Goal: Navigation & Orientation: Find specific page/section

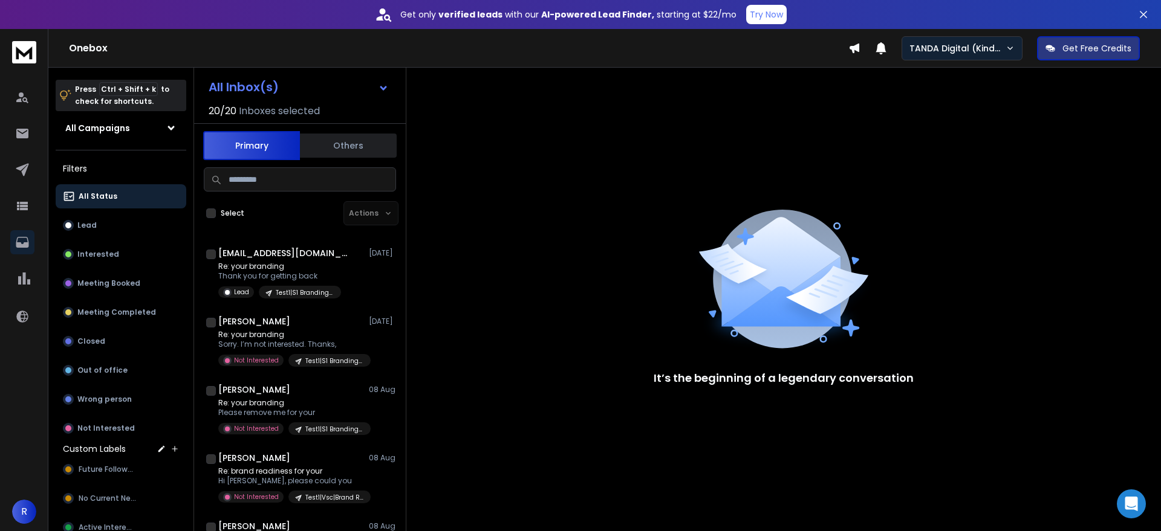
click at [967, 45] on p "TANDA Digital (Kind Studio)" at bounding box center [957, 48] width 96 height 12
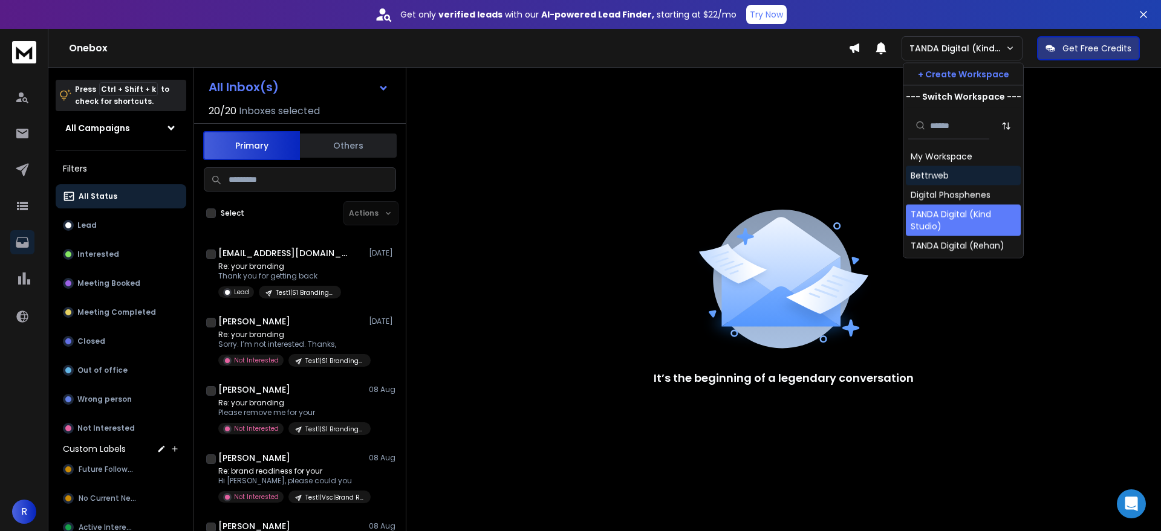
click at [960, 175] on div "Bettrweb" at bounding box center [962, 175] width 115 height 19
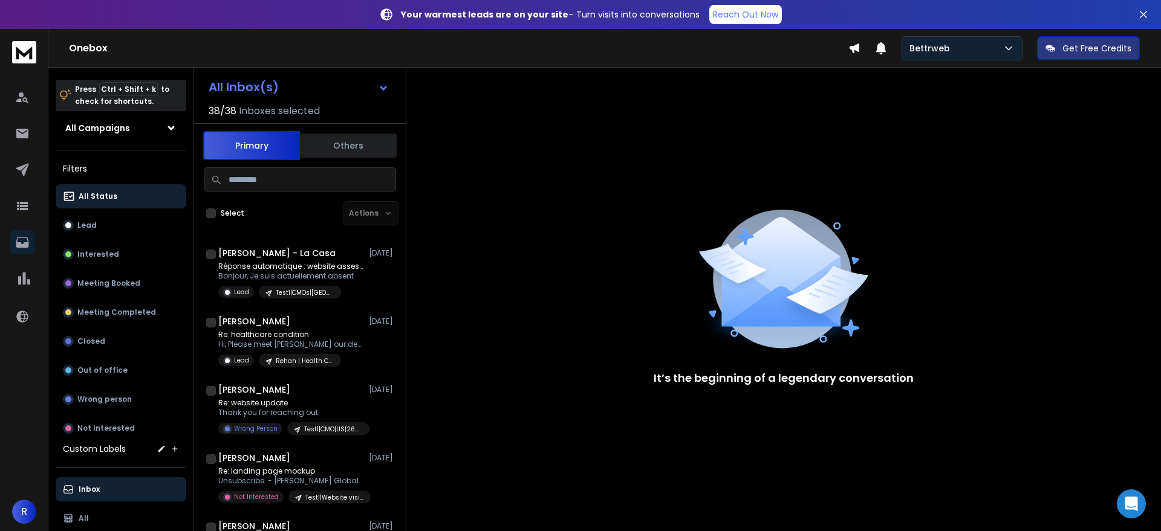
click at [959, 43] on div "Bettrweb" at bounding box center [961, 48] width 105 height 12
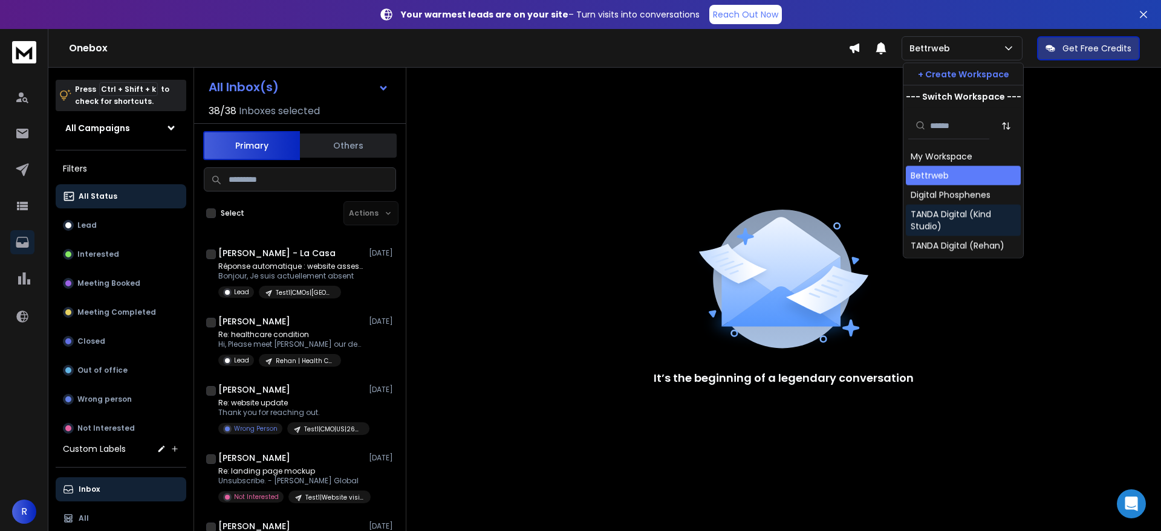
click at [954, 213] on div "TANDA Digital (Kind Studio)" at bounding box center [962, 221] width 105 height 24
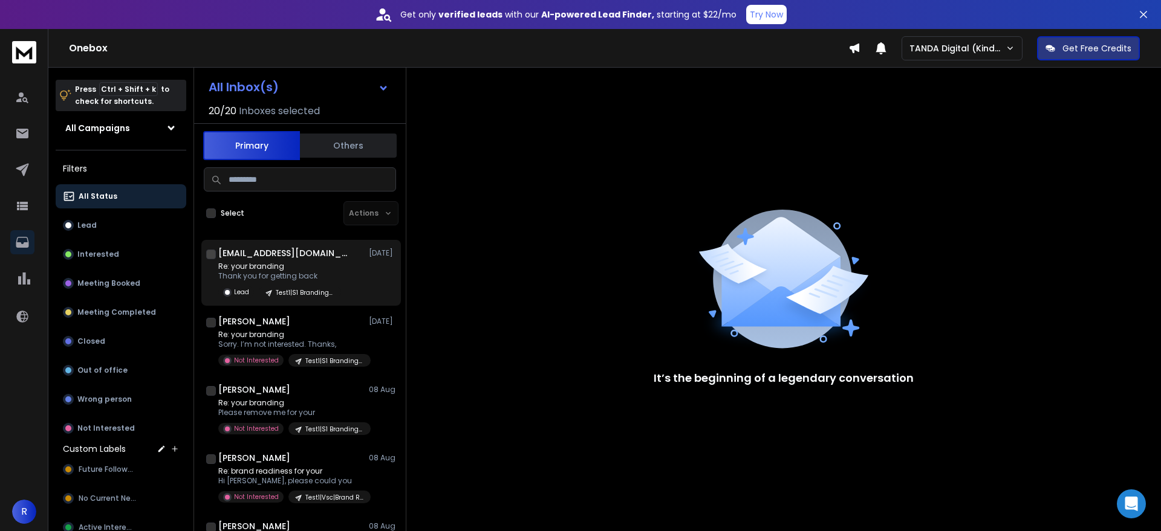
click at [314, 241] on div "amjelde@two.inc 15 Aug Re: your branding Thank you for getting back Lead Test1|…" at bounding box center [300, 273] width 199 height 66
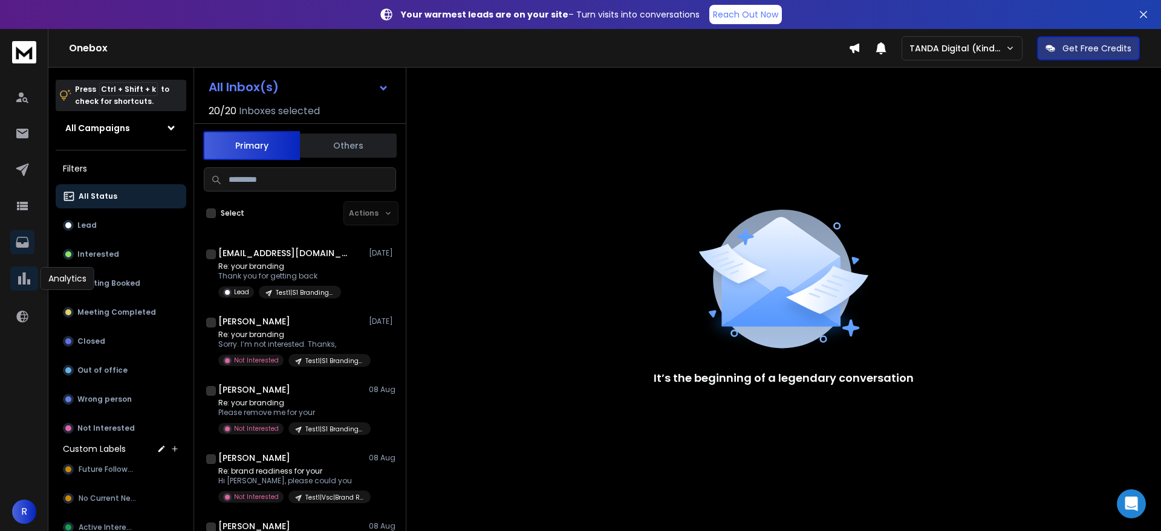
click at [22, 279] on icon at bounding box center [24, 279] width 18 height 18
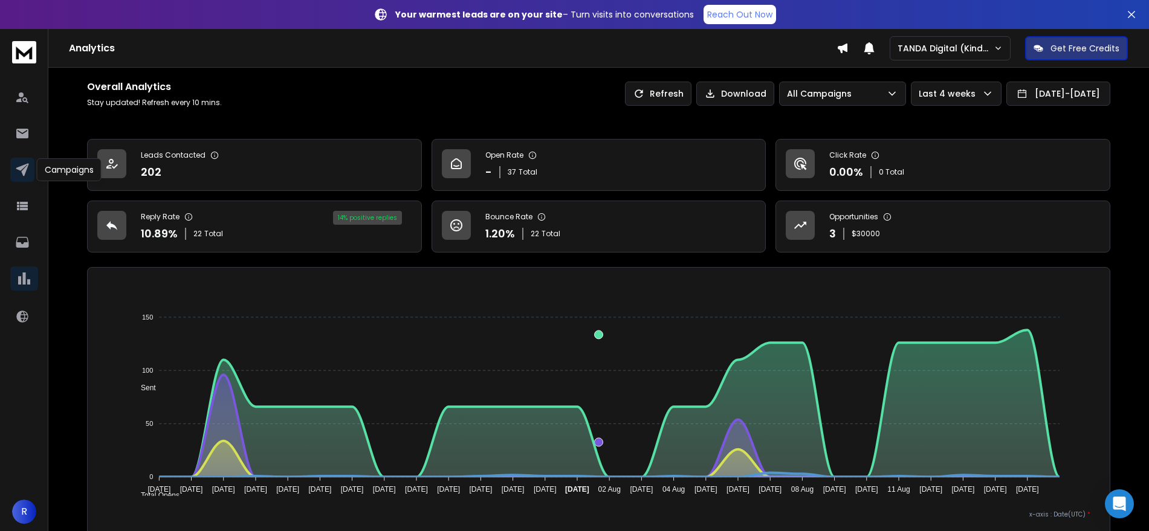
click at [22, 171] on icon at bounding box center [22, 169] width 13 height 13
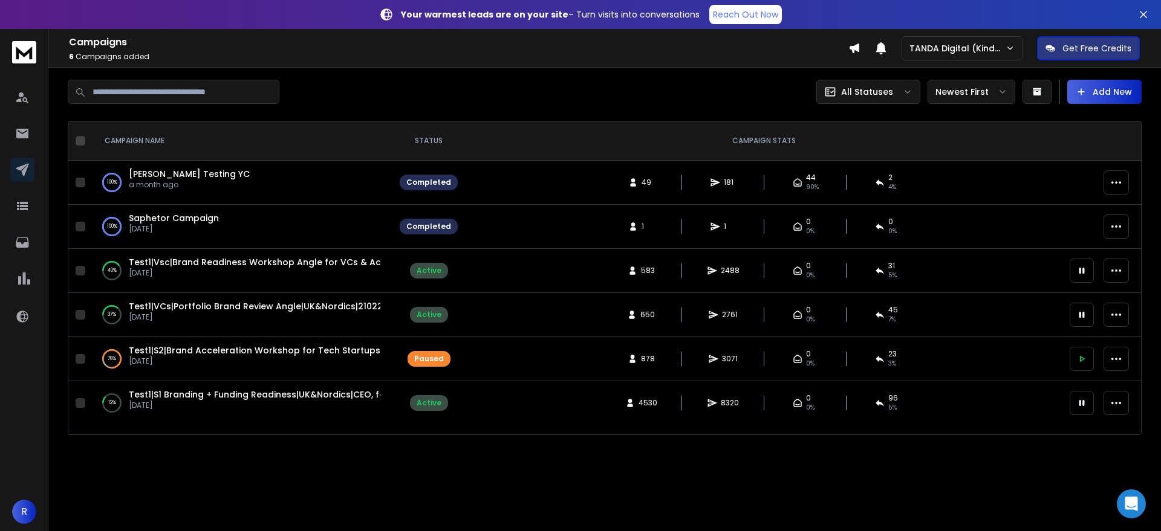
click at [19, 386] on div "R" at bounding box center [24, 282] width 48 height 507
click at [27, 239] on icon at bounding box center [22, 242] width 15 height 15
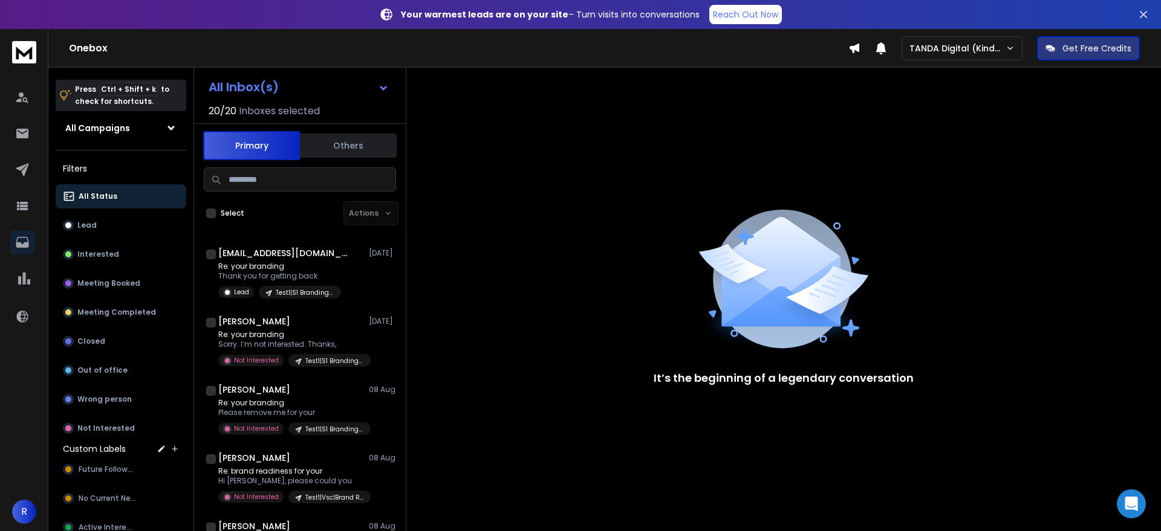
click at [19, 388] on div "R" at bounding box center [24, 282] width 48 height 507
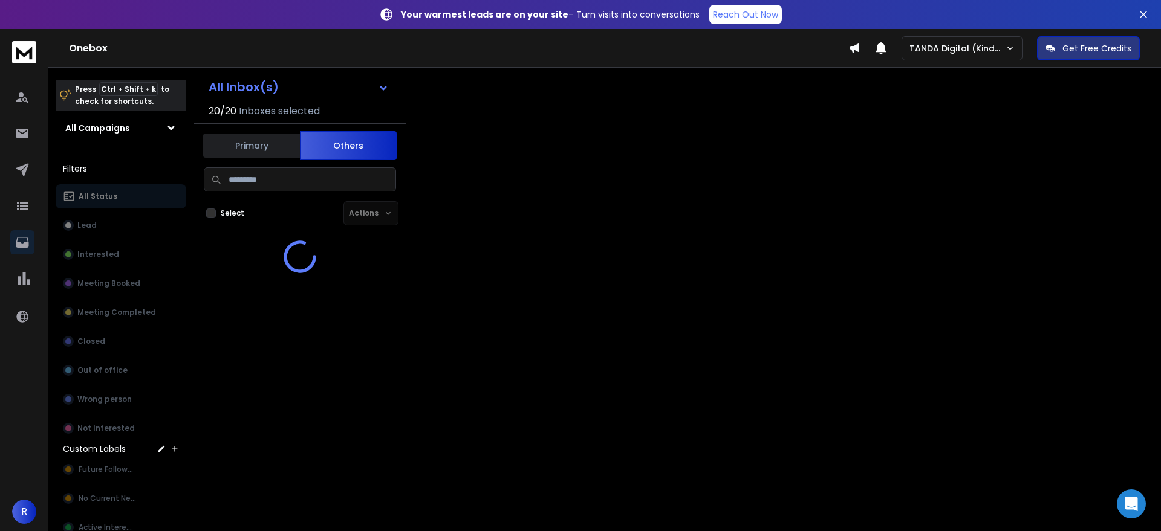
click at [345, 152] on button "Others" at bounding box center [348, 145] width 97 height 29
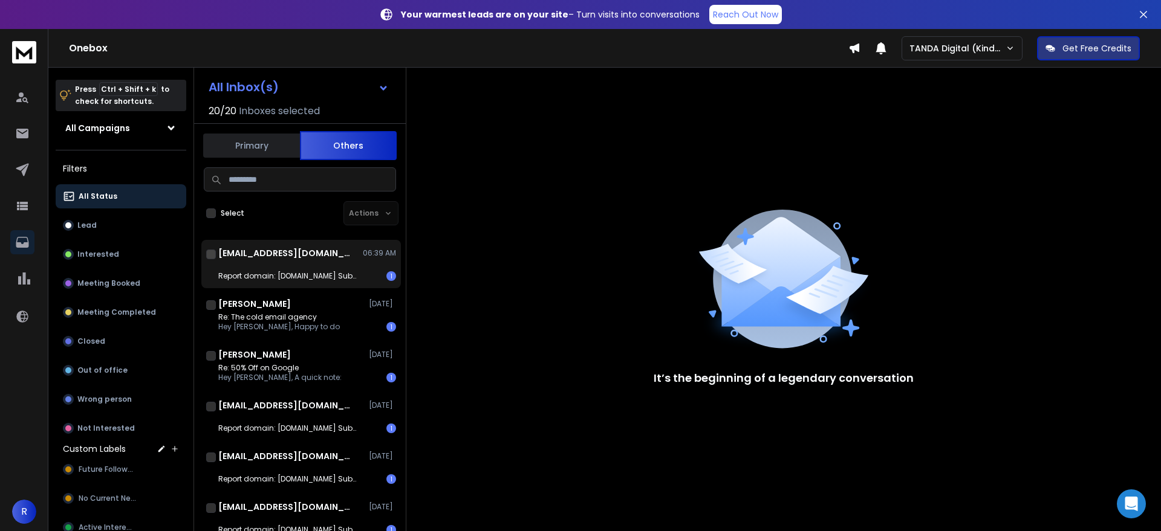
click at [300, 266] on div "Report domain: [DOMAIN_NAME] Submitter: [DOMAIN_NAME] 1" at bounding box center [307, 271] width 178 height 19
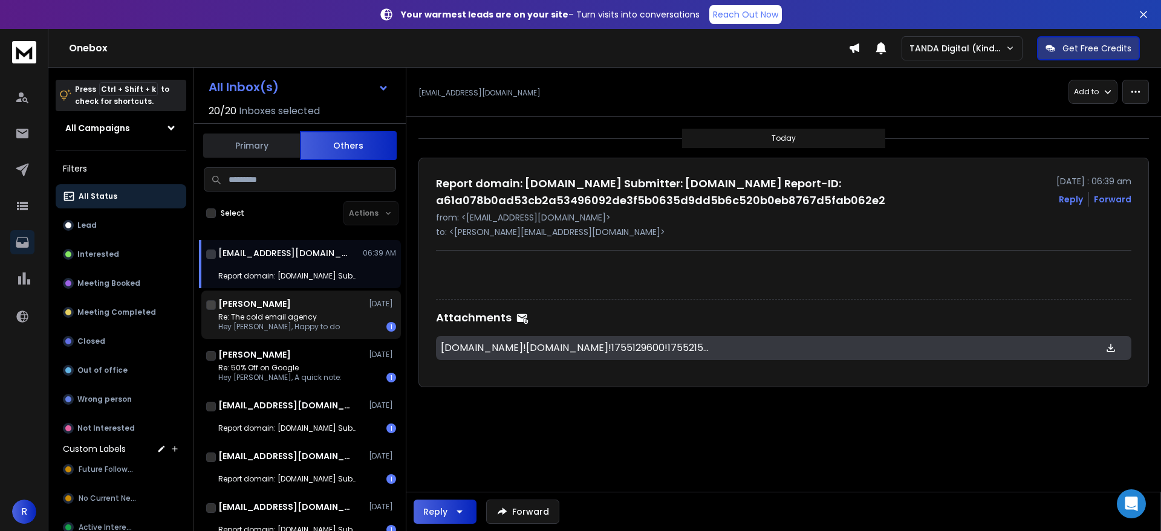
click at [302, 323] on p "Hey [PERSON_NAME], Happy to do" at bounding box center [278, 327] width 121 height 10
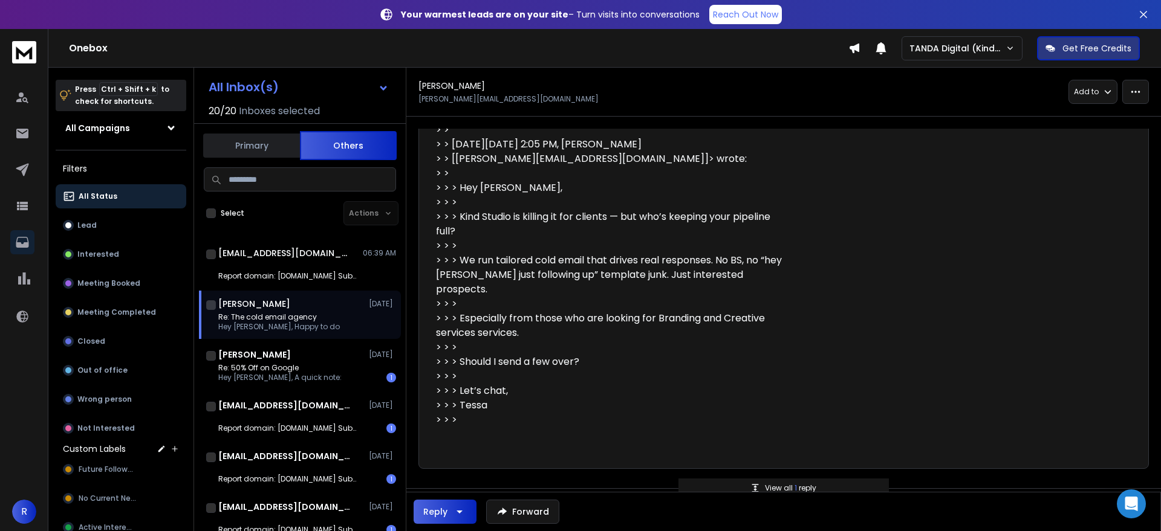
scroll to position [803, 0]
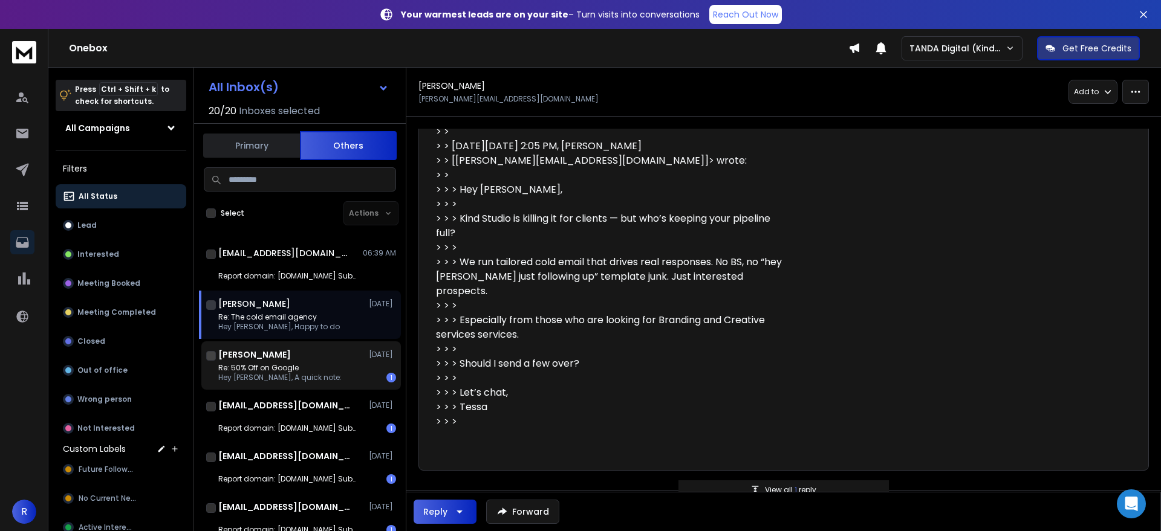
click at [293, 363] on p "Re: 50% Off on Google" at bounding box center [279, 368] width 123 height 10
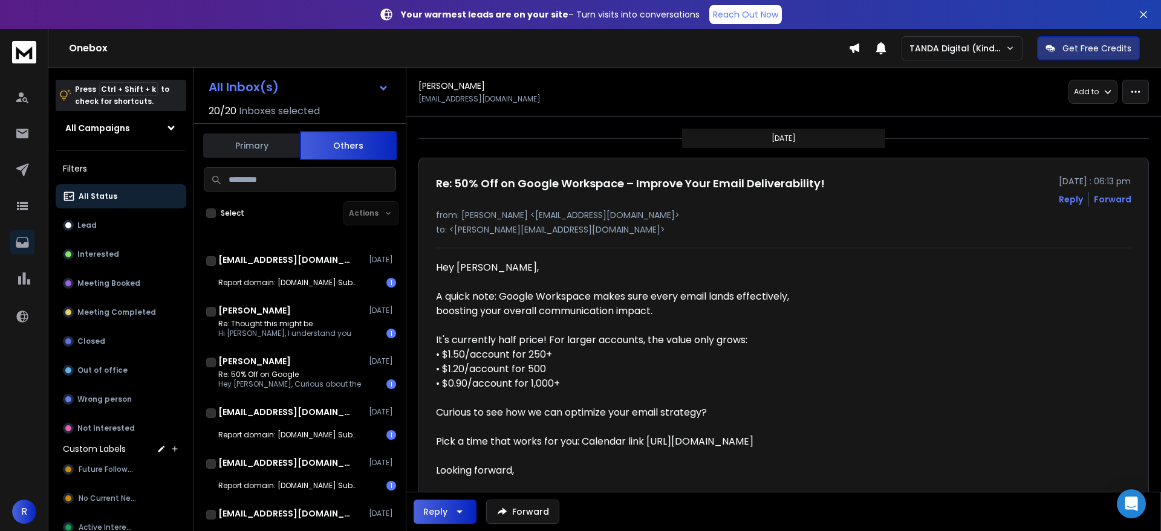
scroll to position [502, 0]
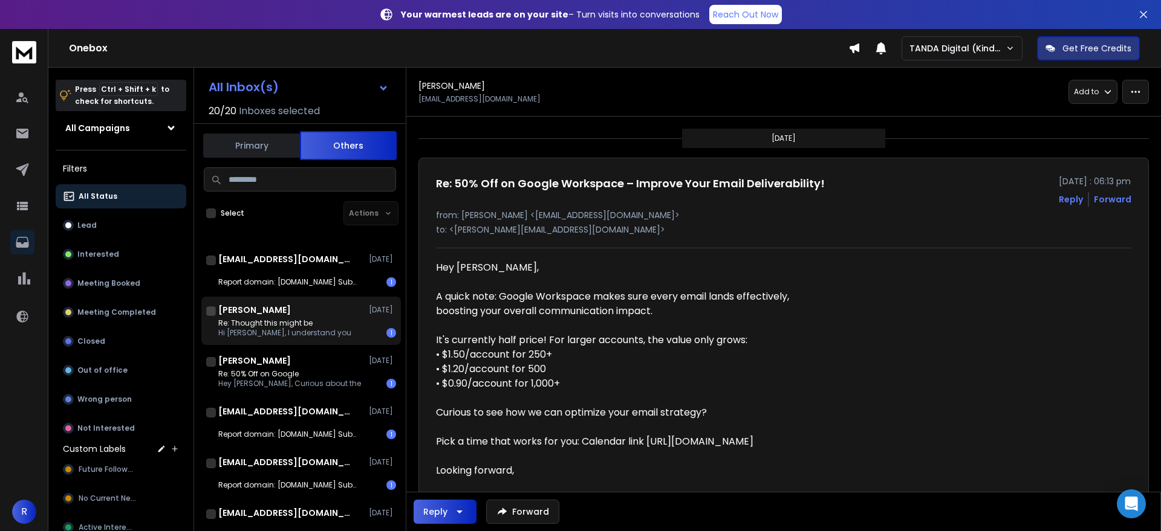
click at [290, 326] on p "Re: Thought this might be" at bounding box center [284, 324] width 133 height 10
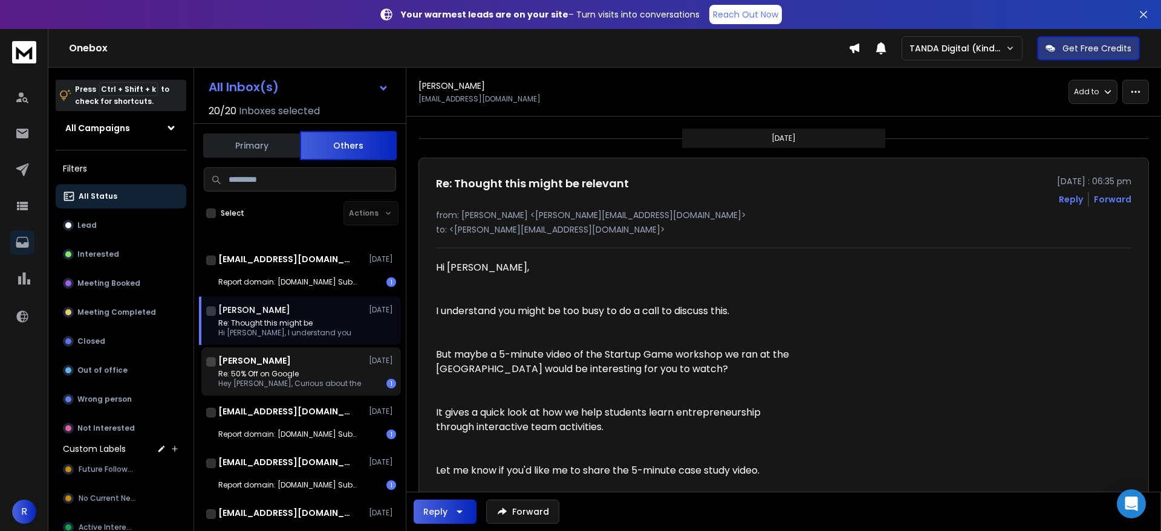
click at [292, 370] on p "Re: 50% Off on Google" at bounding box center [289, 374] width 143 height 10
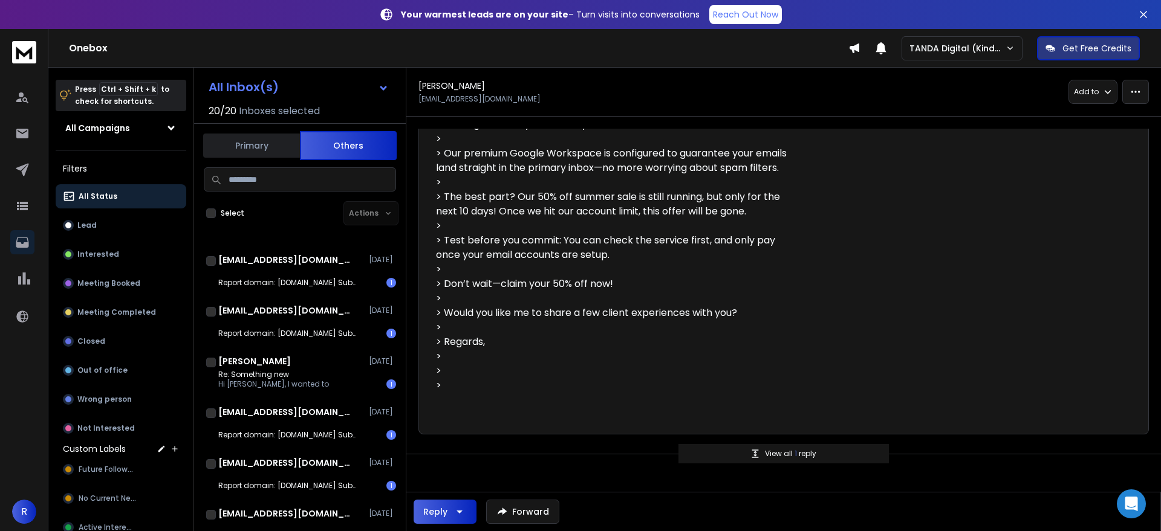
scroll to position [705, 0]
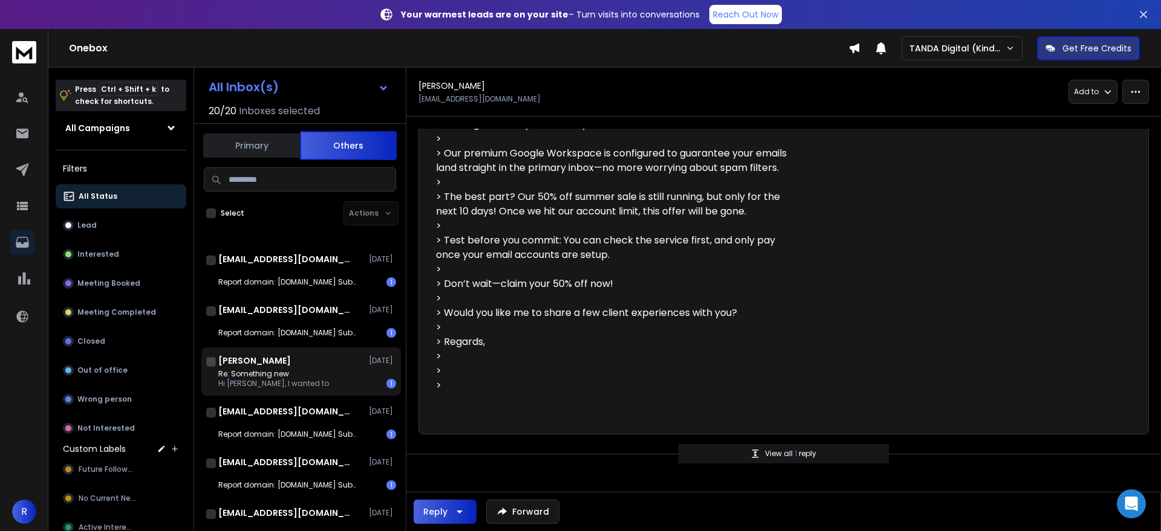
click at [293, 370] on p "Re: Something new" at bounding box center [273, 374] width 111 height 10
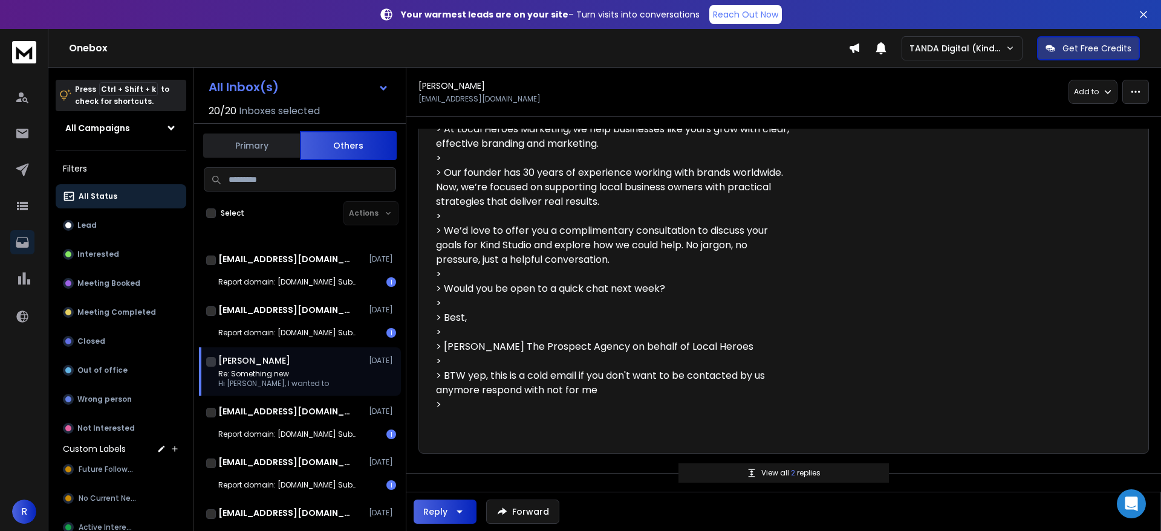
scroll to position [415, 0]
click at [22, 167] on icon at bounding box center [22, 169] width 13 height 13
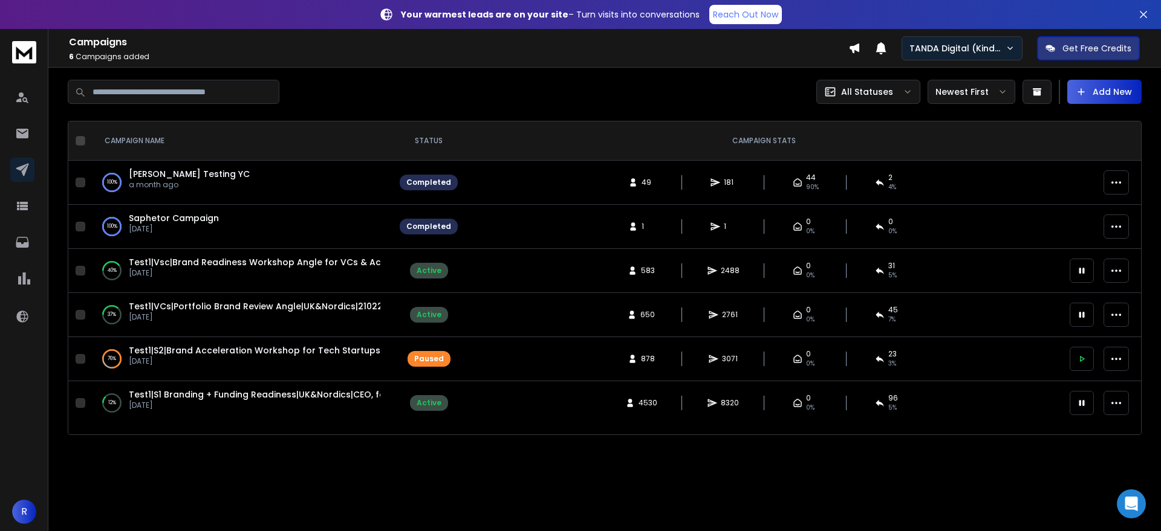
click at [950, 46] on p "TANDA Digital (Kind Studio)" at bounding box center [957, 48] width 96 height 12
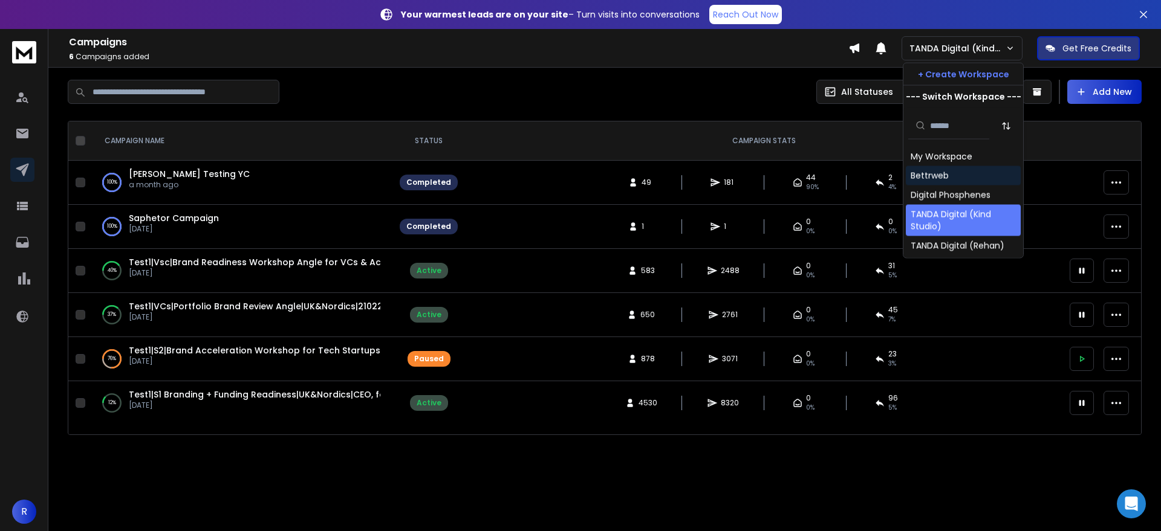
click at [957, 175] on div "Bettrweb" at bounding box center [962, 175] width 115 height 19
